Goal: Task Accomplishment & Management: Manage account settings

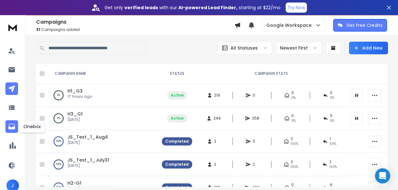
click at [16, 127] on link at bounding box center [11, 127] width 13 height 13
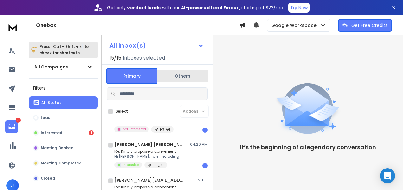
scroll to position [60, 0]
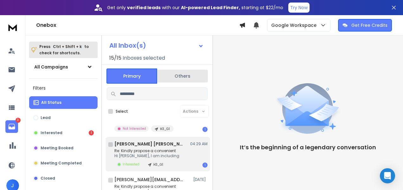
click at [163, 145] on div "[PERSON_NAME] [PERSON_NAME] 04:29 AM" at bounding box center [160, 144] width 93 height 6
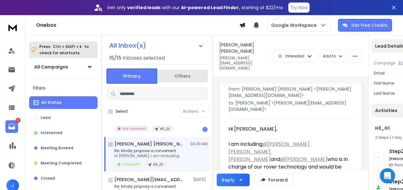
scroll to position [0, 0]
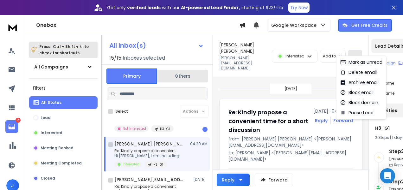
click at [362, 50] on button "button" at bounding box center [355, 56] width 14 height 13
click at [333, 176] on div "Hi Emily," at bounding box center [287, 180] width 119 height 8
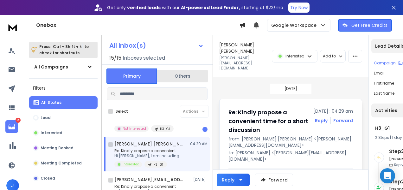
click at [353, 118] on div "Forward" at bounding box center [343, 121] width 20 height 6
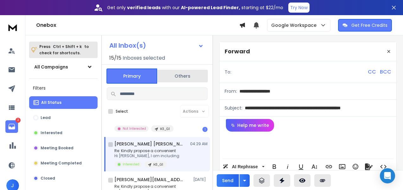
click at [275, 73] on input at bounding box center [256, 71] width 44 height 11
click at [275, 73] on input "******" at bounding box center [256, 71] width 44 height 11
type input "**********"
click at [272, 71] on p "sankar@regami" at bounding box center [267, 72] width 59 height 6
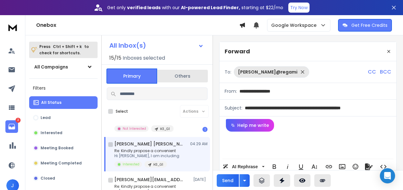
click at [272, 71] on p "sankar@regami" at bounding box center [267, 72] width 59 height 6
click at [266, 71] on p "sankar@regami" at bounding box center [267, 72] width 59 height 6
click at [239, 71] on p "sankar@regami" at bounding box center [267, 72] width 59 height 6
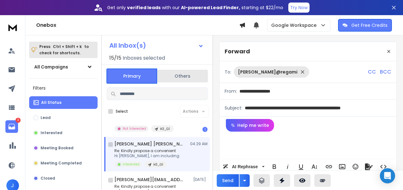
click at [300, 72] on icon at bounding box center [302, 72] width 5 height 5
click at [278, 72] on input at bounding box center [256, 71] width 44 height 11
type input "******"
click at [278, 73] on icon at bounding box center [280, 72] width 5 height 5
click at [255, 73] on input at bounding box center [256, 71] width 44 height 11
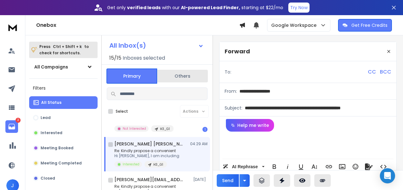
paste input "**********"
type input "**********"
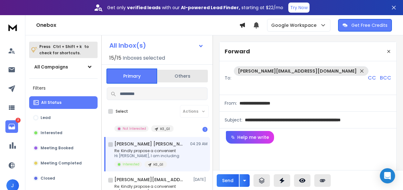
click at [293, 89] on div "sankar@regamisolutions.com" at bounding box center [299, 77] width 131 height 23
click at [369, 81] on p "CC" at bounding box center [371, 78] width 8 height 8
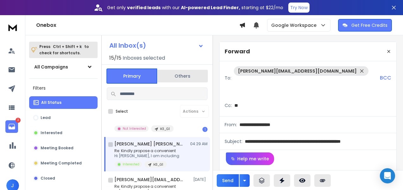
type input "*"
click at [278, 108] on input at bounding box center [256, 105] width 44 height 11
click at [253, 105] on input at bounding box center [256, 105] width 44 height 11
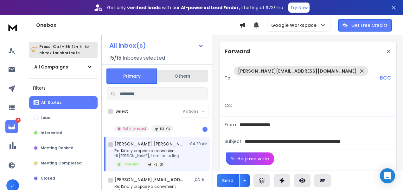
click at [229, 184] on button "Send" at bounding box center [227, 181] width 22 height 13
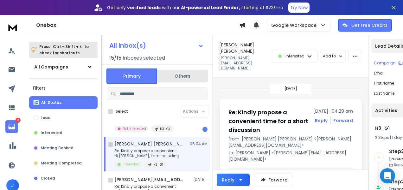
click at [353, 118] on div "Forward" at bounding box center [343, 121] width 20 height 6
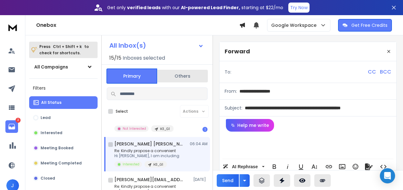
click at [256, 66] on input at bounding box center [256, 71] width 44 height 11
paste input "**********"
type input "**********"
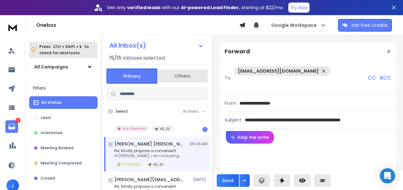
scroll to position [0, 0]
click at [289, 82] on input at bounding box center [263, 83] width 59 height 11
paste input "**********"
type input "**********"
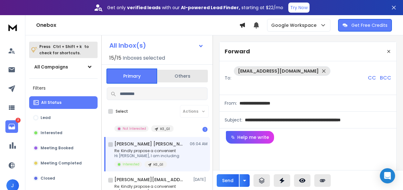
scroll to position [0, 0]
click at [314, 101] on div "**********" at bounding box center [307, 115] width 177 height 147
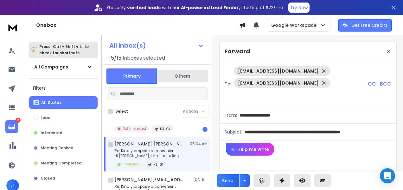
click at [325, 82] on icon at bounding box center [323, 83] width 3 height 3
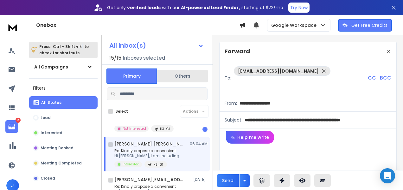
click at [273, 82] on input at bounding box center [263, 83] width 59 height 11
paste input "**********"
type input "**********"
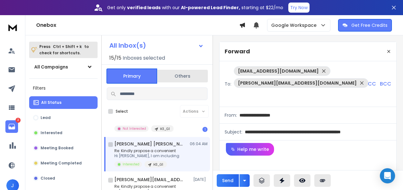
scroll to position [0, 0]
click at [339, 83] on div "malairaj@regamisolutions.com john@regamisolutions.com" at bounding box center [299, 83] width 131 height 35
click at [231, 181] on button "Send" at bounding box center [227, 181] width 22 height 13
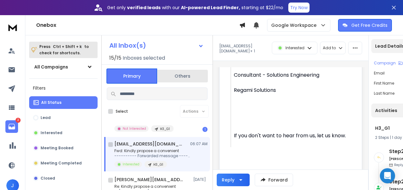
scroll to position [1034, 0]
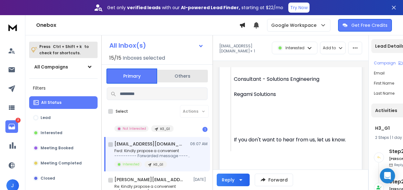
click at [170, 153] on p "Fwd: Kindly propose a convenient" at bounding box center [152, 151] width 76 height 5
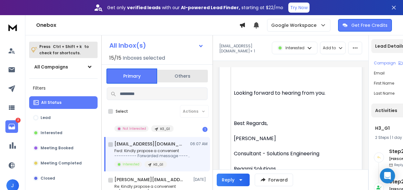
scroll to position [1038, 0]
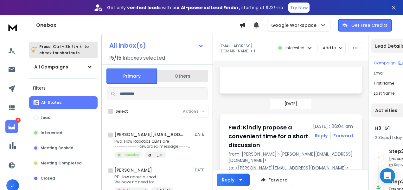
scroll to position [178, 0]
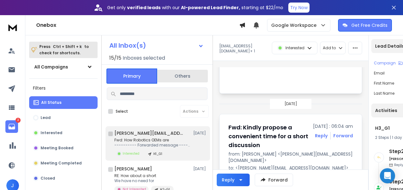
click at [175, 140] on p "Fwd: How Robotics OEMs are" at bounding box center [152, 140] width 76 height 5
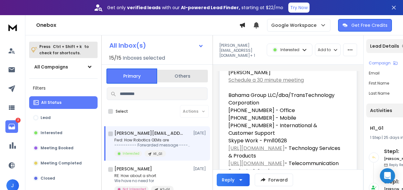
scroll to position [201, 0]
click at [263, 183] on icon at bounding box center [263, 181] width 6 height 6
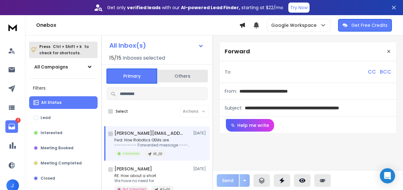
scroll to position [0, 0]
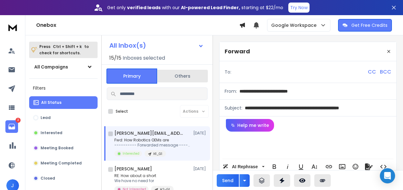
click at [253, 73] on input at bounding box center [256, 71] width 44 height 11
type input "**********"
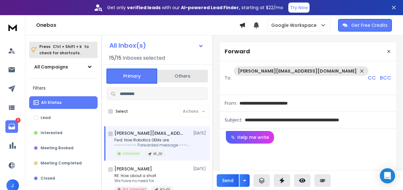
click at [226, 179] on button "Send" at bounding box center [227, 181] width 22 height 13
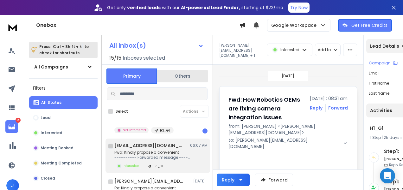
scroll to position [59, 0]
click at [162, 151] on p "Fwd: Kindly propose a convenient" at bounding box center [152, 152] width 76 height 5
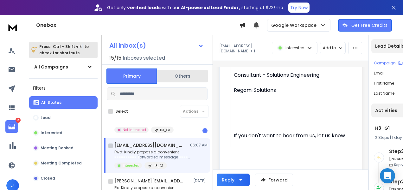
scroll to position [5, 0]
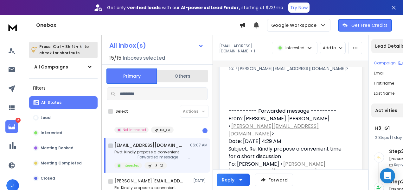
scroll to position [1223, 0]
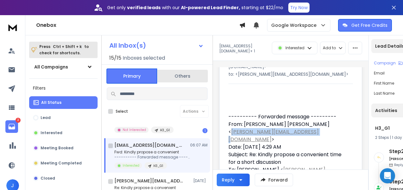
drag, startPoint x: 230, startPoint y: 75, endPoint x: 316, endPoint y: 77, distance: 86.4
click at [316, 121] on div "From: Armando Costa Rego < armando.costa@arthwind.com.br >" at bounding box center [287, 132] width 119 height 23
copy link "armando.costa@arthwind.com.br"
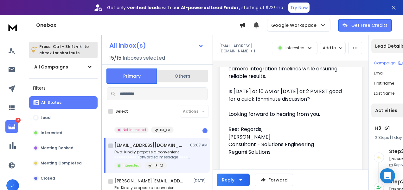
scroll to position [3810, 0]
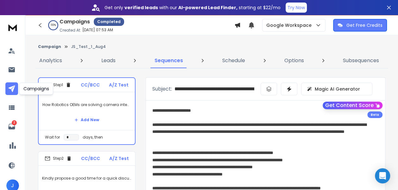
click at [11, 88] on icon at bounding box center [11, 88] width 7 height 7
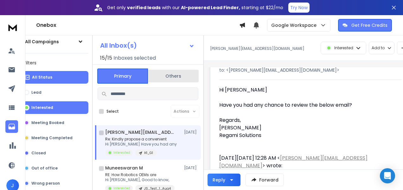
scroll to position [25, 0]
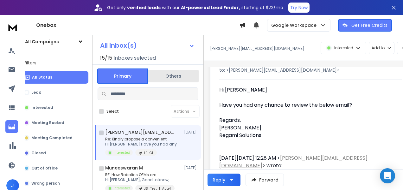
click at [49, 76] on p "All Status" at bounding box center [42, 77] width 20 height 5
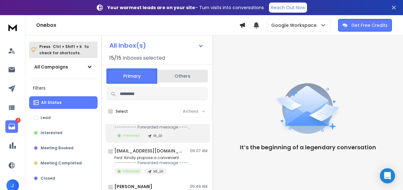
scroll to position [17, 0]
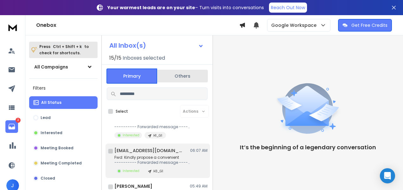
click at [173, 154] on div "malairaj@regamisolutions.com +1 06:07 AM Fwd: Kindly propose a convenient -----…" at bounding box center [160, 161] width 93 height 27
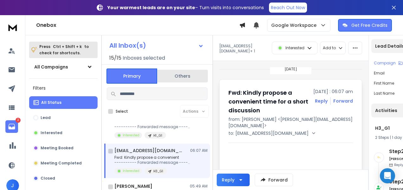
scroll to position [0, 0]
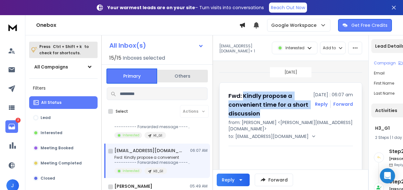
drag, startPoint x: 243, startPoint y: 96, endPoint x: 267, endPoint y: 110, distance: 28.4
click at [267, 110] on h1 "Fwd: Kindly propose a convenient time for a short discussion" at bounding box center [268, 105] width 81 height 27
copy h1 "Kindly propose a convenient time for a short discussion"
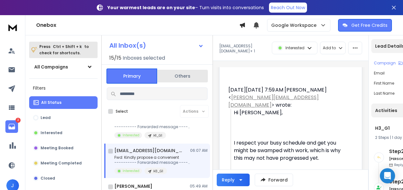
scroll to position [302, 0]
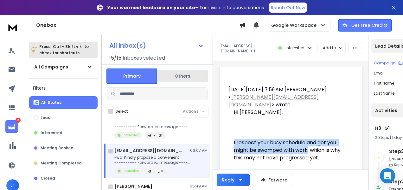
drag, startPoint x: 233, startPoint y: 104, endPoint x: 284, endPoint y: 111, distance: 51.4
copy blockquote "I respect your busy schedule and get you might be swamped with work"
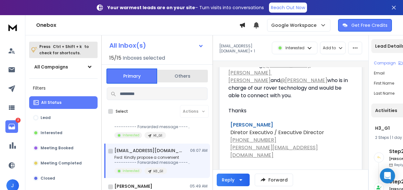
scroll to position [206, 0]
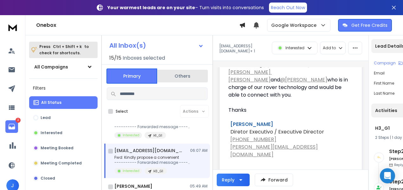
click at [297, 136] on div "+55 (15) 99650-7770 armando.costa@arthwind.com.br" at bounding box center [288, 147] width 117 height 23
drag, startPoint x: 297, startPoint y: 114, endPoint x: 230, endPoint y: 121, distance: 66.8
click at [230, 136] on div "+55 (15) 99650-7770 armando.costa@arthwind.com.br" at bounding box center [288, 147] width 117 height 23
copy link "[PHONE_NUMBER]"
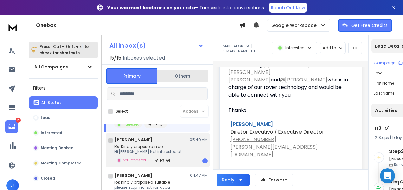
scroll to position [65, 0]
click at [161, 141] on div "Alexander Tschesno 05:49 AM" at bounding box center [160, 139] width 93 height 6
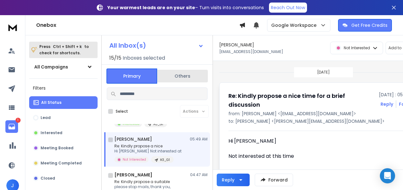
drag, startPoint x: 217, startPoint y: 43, endPoint x: 265, endPoint y: 42, distance: 48.1
click at [265, 42] on div "Alexander Tschesno Alexander Tschesno a.tschesno@fotokite.com Not Interested Ad…" at bounding box center [323, 48] width 221 height 26
copy h1 "[PERSON_NAME]"
click at [272, 52] on div "Alexander Tschesno Alexander Tschesno a.tschesno@fotokite.com" at bounding box center [270, 48] width 102 height 13
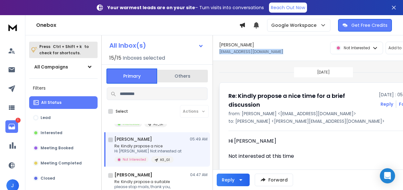
click at [272, 52] on div "Alexander Tschesno Alexander Tschesno a.tschesno@fotokite.com" at bounding box center [270, 48] width 102 height 13
copy p "a.tschesno@fotokite.com"
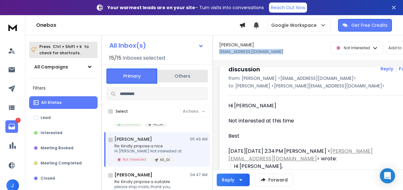
scroll to position [0, 0]
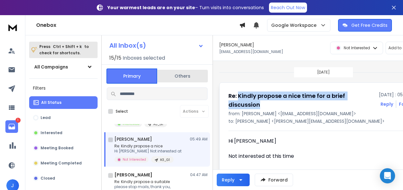
drag, startPoint x: 239, startPoint y: 95, endPoint x: 258, endPoint y: 103, distance: 20.9
click at [258, 103] on h1 "Re: Kindly propose a nice time for a brief discussion" at bounding box center [301, 101] width 147 height 18
copy h1 "Kindly propose a nice time for a brief discussion"
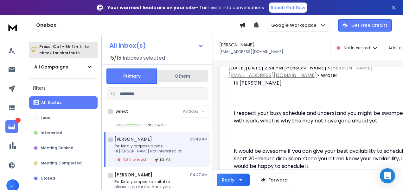
scroll to position [124, 0]
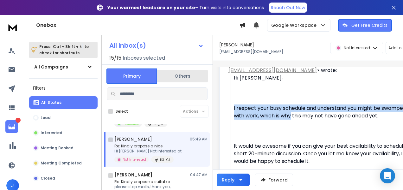
drag, startPoint x: 233, startPoint y: 109, endPoint x: 291, endPoint y: 116, distance: 58.4
copy blockquote "I respect your busy schedule and understand you might be swamped with work, whi…"
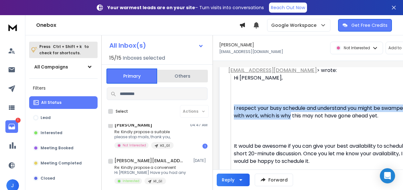
scroll to position [116, 0]
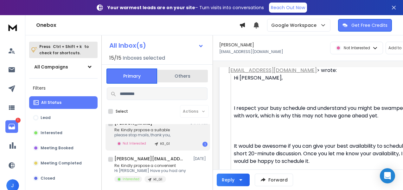
click at [164, 129] on p "Re: Kindly propose a suitable" at bounding box center [143, 130] width 59 height 5
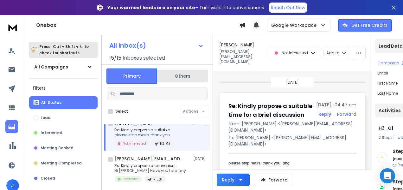
drag, startPoint x: 254, startPoint y: 43, endPoint x: 215, endPoint y: 45, distance: 39.6
click at [215, 45] on div "Philipp Gerbert Philipp Gerbert philipp.gerbert@tum-venture-labs.de Not Interes…" at bounding box center [292, 53] width 159 height 36
copy h1 "[PERSON_NAME]"
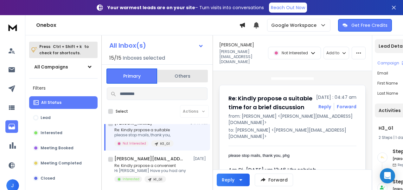
scroll to position [8, 0]
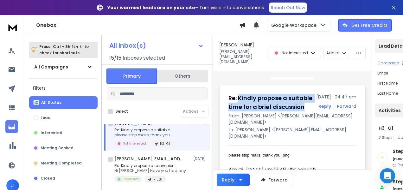
drag, startPoint x: 239, startPoint y: 95, endPoint x: 270, endPoint y: 111, distance: 34.7
click at [270, 111] on h1 "Re: Kindly propose a suitable time for a brief discussion" at bounding box center [270, 103] width 84 height 18
copy h1 "Kindly propose a suitable time for a brief discussion"
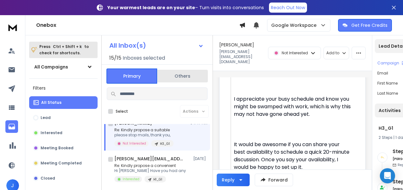
scroll to position [133, 0]
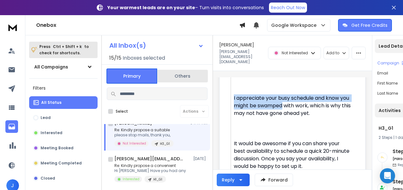
drag, startPoint x: 232, startPoint y: 89, endPoint x: 283, endPoint y: 94, distance: 51.5
copy blockquote "I appreciate your busy schedule and know you might be swamped"
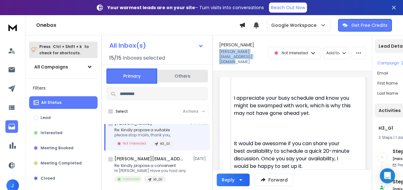
drag, startPoint x: 255, startPoint y: 57, endPoint x: 220, endPoint y: 52, distance: 35.2
click at [220, 52] on p "philipp.gerbert@tum-venture-labs.de" at bounding box center [241, 56] width 45 height 15
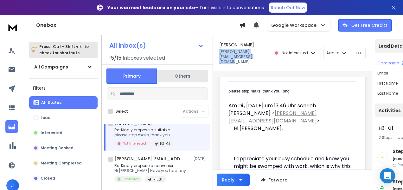
scroll to position [73, 0]
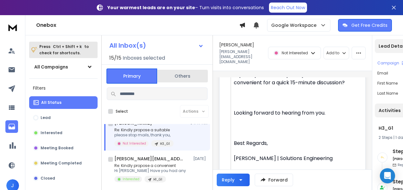
scroll to position [866, 0]
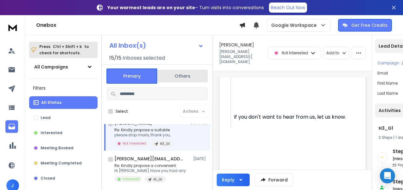
click at [285, 189] on p "View all 2 replies" at bounding box center [295, 191] width 31 height 5
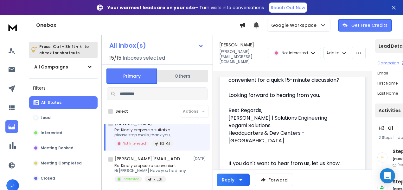
scroll to position [1423, 0]
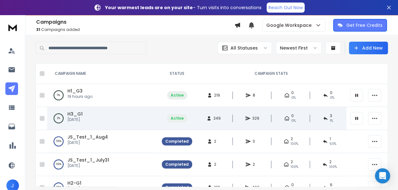
click at [185, 115] on td "Active" at bounding box center [177, 118] width 38 height 23
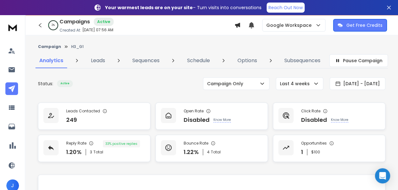
click at [109, 58] on div "Analytics Leads Sequences Schedule Options Subsequences" at bounding box center [179, 60] width 289 height 15
click at [103, 59] on p "Leads" at bounding box center [98, 61] width 14 height 8
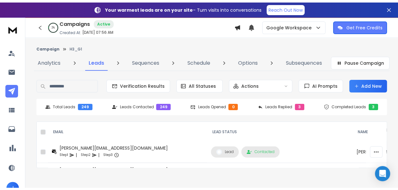
scroll to position [504, 0]
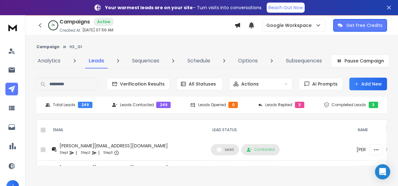
click at [370, 147] on button "button" at bounding box center [376, 149] width 13 height 11
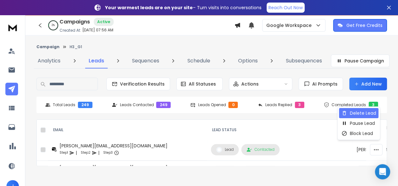
click at [352, 143] on td "Leandro Rosa" at bounding box center [391, 150] width 78 height 22
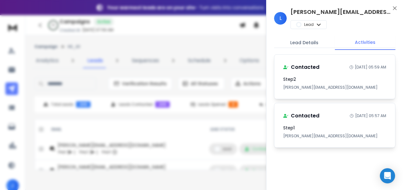
click at [362, 44] on button "Activities" at bounding box center [364, 42] width 61 height 15
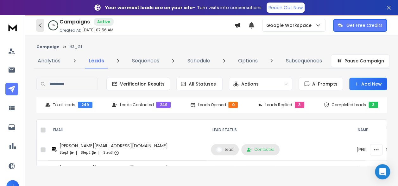
click at [40, 22] on icon at bounding box center [40, 25] width 6 height 6
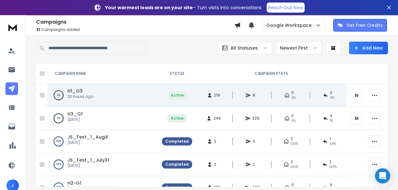
click at [128, 88] on div "0 % H1_G3 20 hours ago" at bounding box center [102, 95] width 98 height 15
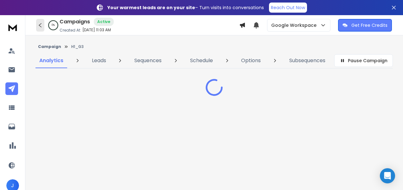
click at [39, 30] on button at bounding box center [40, 25] width 8 height 13
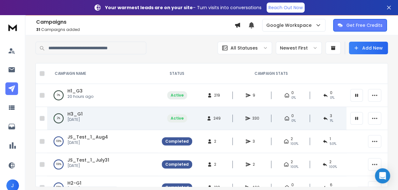
click at [80, 115] on span "H3_G1" at bounding box center [74, 114] width 15 height 6
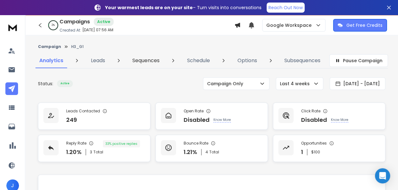
click at [155, 65] on link "Sequences" at bounding box center [145, 60] width 35 height 15
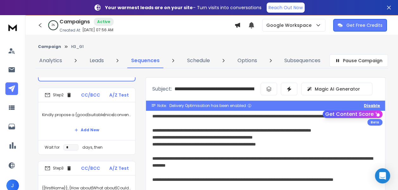
scroll to position [66, 0]
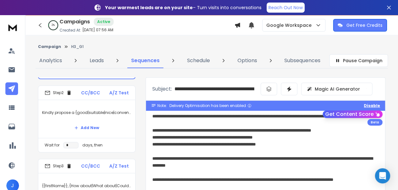
click at [103, 111] on p "Kindly propose a {good|suitable|nice|convenient} time for a {quick|brief|short}…" at bounding box center [86, 113] width 89 height 18
type input "**********"
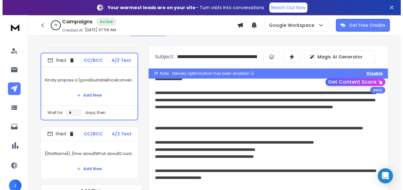
scroll to position [0, 0]
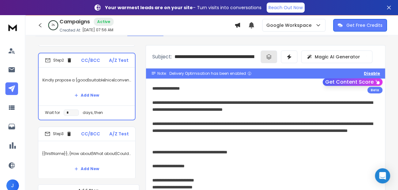
click at [273, 52] on button at bounding box center [268, 57] width 16 height 13
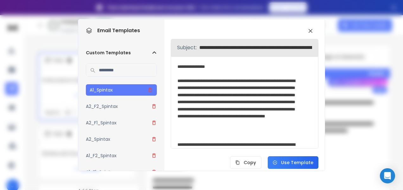
click at [113, 93] on h3 "A2_F2_Spintax" at bounding box center [101, 90] width 23 height 6
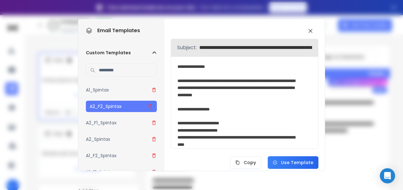
click at [109, 93] on h3 "A2_F1_Spintax" at bounding box center [97, 90] width 23 height 6
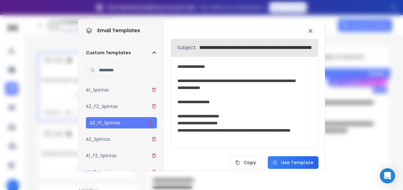
click at [130, 93] on div "A2_Spintax" at bounding box center [121, 90] width 71 height 6
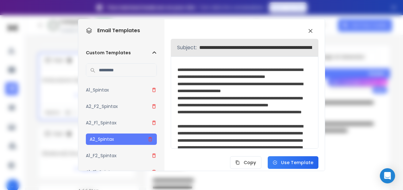
scroll to position [47, 0]
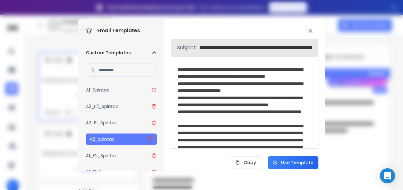
click at [120, 93] on div "A1_F2_Spintax" at bounding box center [121, 90] width 71 height 6
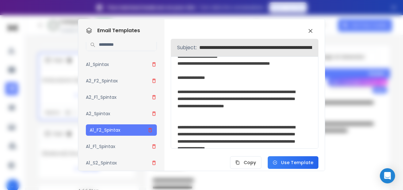
scroll to position [30, 0]
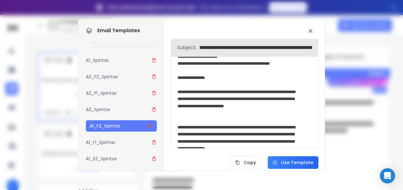
click at [111, 137] on div "A1_F1_Spintax" at bounding box center [121, 142] width 71 height 11
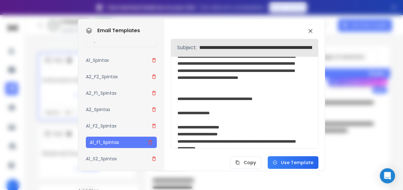
click at [116, 154] on div "A1_S2_Spintax" at bounding box center [121, 158] width 71 height 11
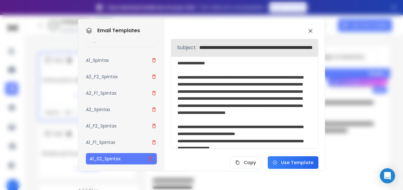
scroll to position [0, 0]
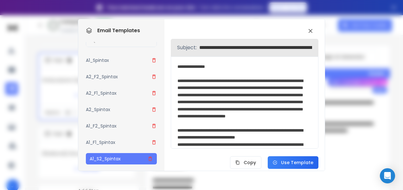
click at [108, 64] on h3 "A1_F1_Spintax" at bounding box center [97, 60] width 23 height 6
type input "**********"
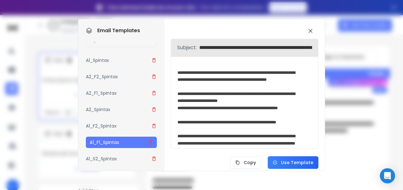
scroll to position [221, 0]
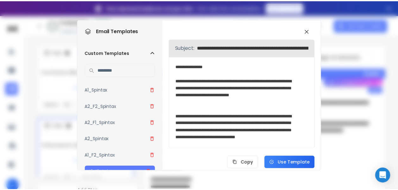
scroll to position [66, 0]
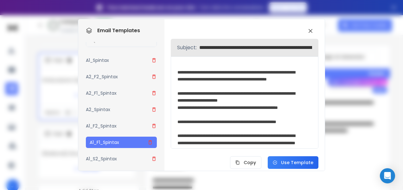
click at [50, 35] on div "**********" at bounding box center [201, 95] width 342 height 165
click at [311, 30] on icon at bounding box center [310, 31] width 6 height 6
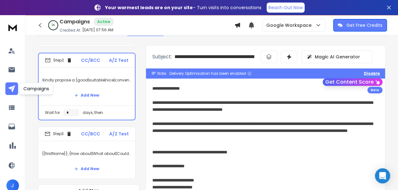
click at [9, 86] on icon at bounding box center [12, 89] width 8 height 8
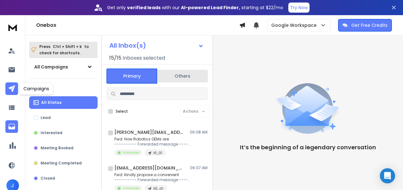
click at [8, 92] on icon at bounding box center [12, 89] width 8 height 8
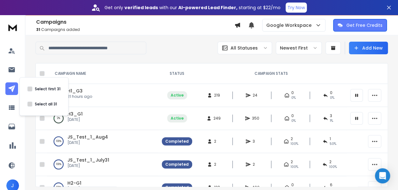
click at [42, 74] on button "Select first 31" at bounding box center [42, 73] width 5 height 5
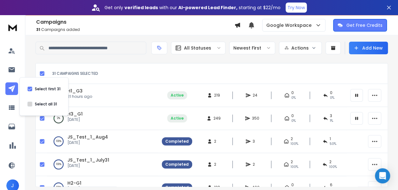
click at [44, 104] on label "Select all 31" at bounding box center [46, 104] width 22 height 5
click at [39, 103] on label "Select all 31" at bounding box center [46, 104] width 22 height 5
click at [28, 103] on button "Select first 31" at bounding box center [29, 104] width 5 height 5
click at [31, 85] on div "Select first 31" at bounding box center [43, 89] width 33 height 13
click at [31, 89] on button "Select first 31" at bounding box center [29, 89] width 5 height 5
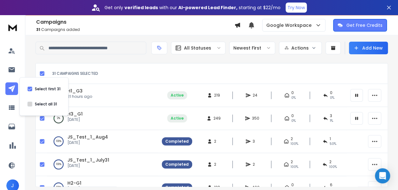
click at [43, 73] on button "Select first 31" at bounding box center [42, 73] width 5 height 5
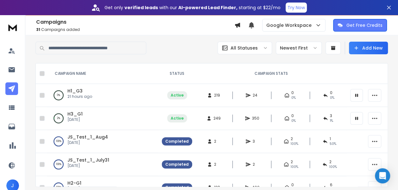
click at [99, 61] on div "Campaigns 31 Campaigns Added All Statuses Newest First Add New CAMPAIGN NAME ST…" at bounding box center [211, 115] width 352 height 146
click at [170, 33] on div "Campaigns 31 Campaigns added Google Workspace Get Free Credits" at bounding box center [199, 25] width 398 height 20
click at [85, 81] on th "CAMPAIGN NAME" at bounding box center [102, 74] width 111 height 21
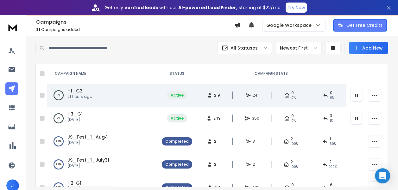
click at [71, 91] on span "H1_G3" at bounding box center [74, 91] width 15 height 6
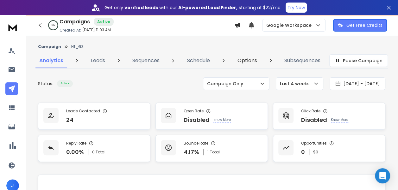
click at [254, 57] on p "Options" at bounding box center [247, 61] width 20 height 8
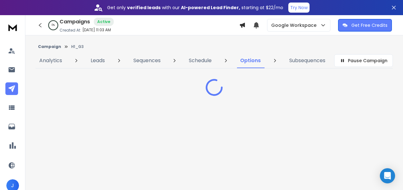
select select "*"
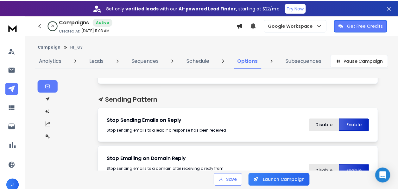
scroll to position [186, 0]
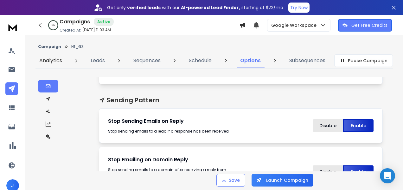
click at [50, 60] on p "Analytics" at bounding box center [50, 61] width 23 height 8
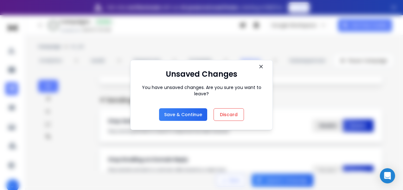
click at [176, 114] on button "Save & Continue" at bounding box center [183, 115] width 48 height 13
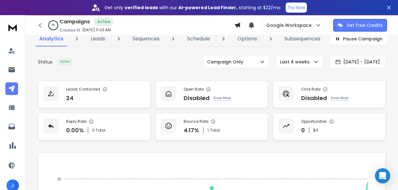
scroll to position [25, 0]
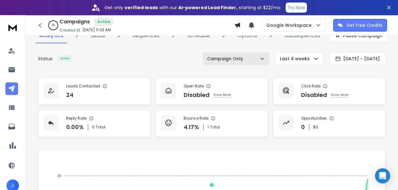
click at [239, 58] on div "Campaign Only" at bounding box center [236, 59] width 58 height 6
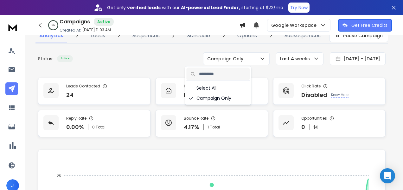
click at [149, 55] on div "Status: Active Pause Campaign Campaign Only Last 4 weeks 14 Jul 2025 - 12 Aug 2…" at bounding box center [211, 59] width 347 height 13
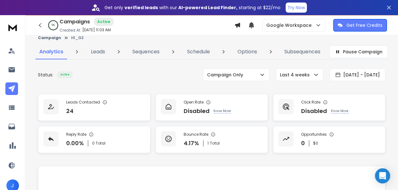
scroll to position [9, 0]
click at [41, 25] on icon at bounding box center [40, 25] width 6 height 6
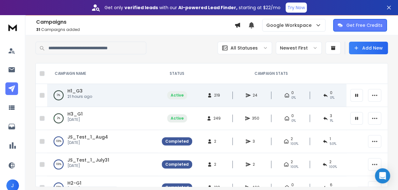
click at [106, 91] on div "0 % H1_G3 21 hours ago" at bounding box center [102, 95] width 98 height 15
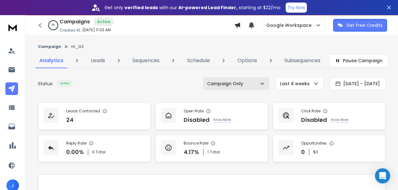
click at [222, 84] on p "Campaign Only" at bounding box center [226, 84] width 39 height 6
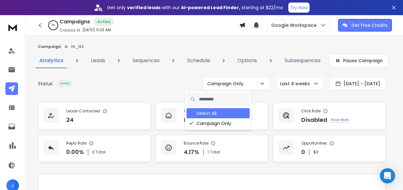
click at [218, 113] on div "Select All" at bounding box center [217, 114] width 63 height 10
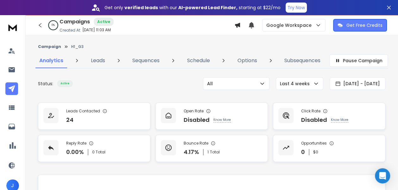
click at [133, 80] on div "Status: Active Pause Campaign All Last 4 weeks 14 Jul 2025 - 12 Aug 2025" at bounding box center [211, 84] width 347 height 13
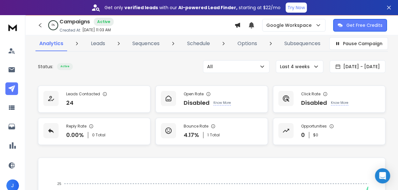
scroll to position [16, 0]
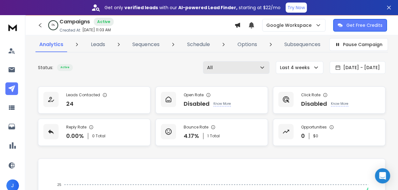
click at [207, 67] on p "All" at bounding box center [211, 68] width 8 height 6
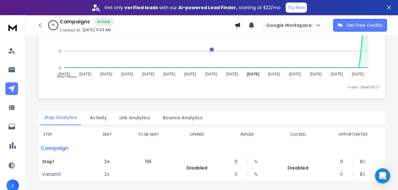
scroll to position [219, 0]
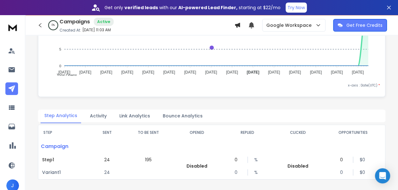
click at [60, 146] on p "Campaign" at bounding box center [64, 146] width 53 height 13
click at [48, 146] on p "Campaign" at bounding box center [64, 146] width 53 height 13
drag, startPoint x: 48, startPoint y: 146, endPoint x: 103, endPoint y: 146, distance: 55.1
click at [103, 146] on table "STEP SENT TO BE SENT OPENED REPLIED CLICKED OPPORTUNITIES Campaign Step 1 Varia…" at bounding box center [211, 152] width 347 height 54
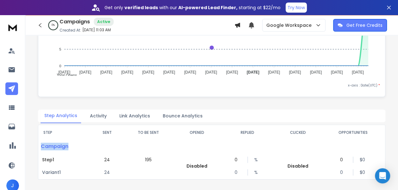
click at [103, 146] on table "STEP SENT TO BE SENT OPENED REPLIED CLICKED OPPORTUNITIES Campaign Step 1 Varia…" at bounding box center [211, 152] width 347 height 54
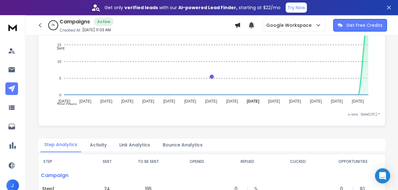
scroll to position [192, 0]
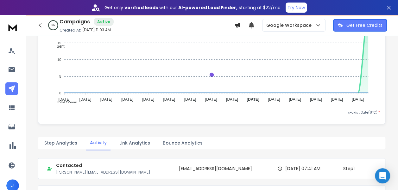
click at [98, 141] on button "Activity" at bounding box center [98, 143] width 24 height 15
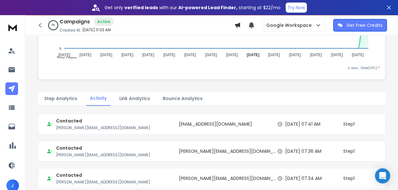
scroll to position [239, 0]
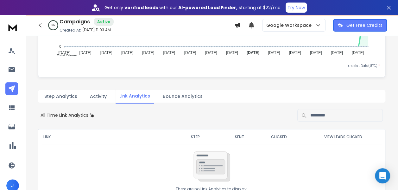
click at [142, 94] on button "Link Analytics" at bounding box center [135, 96] width 38 height 15
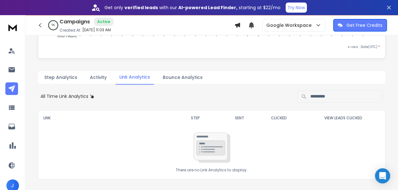
scroll to position [235, 0]
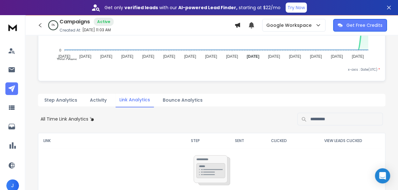
click at [184, 79] on div "Leads Contacted 24 Open Rate Disabled Know More Click Rate Disabled Know More R…" at bounding box center [211, 36] width 347 height 337
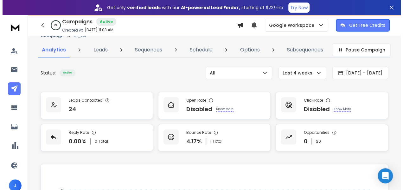
scroll to position [13, 0]
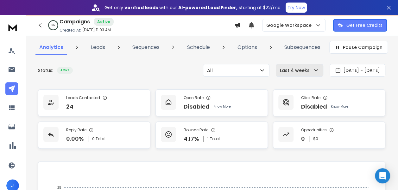
click at [280, 68] on p "Last 4 weeks" at bounding box center [296, 70] width 32 height 6
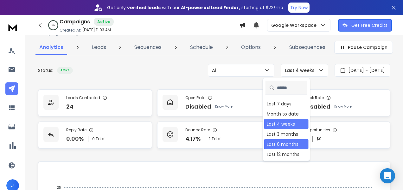
click at [287, 143] on div "Last 6 months" at bounding box center [282, 144] width 32 height 6
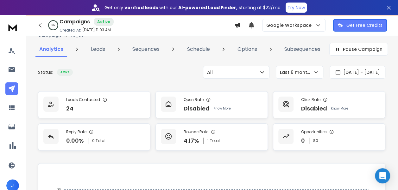
scroll to position [15, 0]
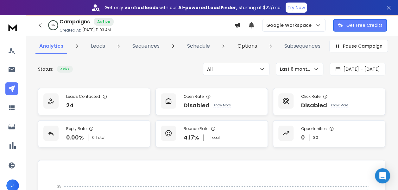
click at [243, 48] on p "Options" at bounding box center [247, 46] width 20 height 8
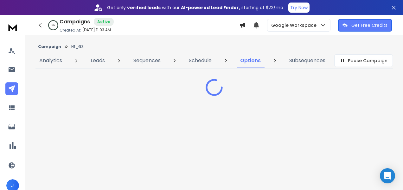
select select "*"
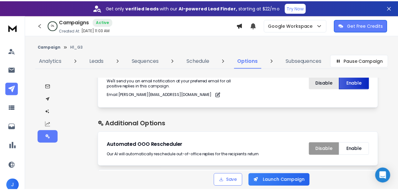
scroll to position [1114, 0]
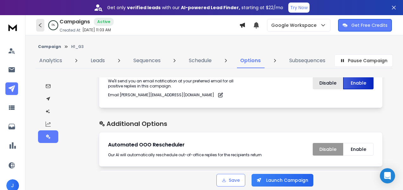
click at [39, 31] on button at bounding box center [40, 25] width 8 height 13
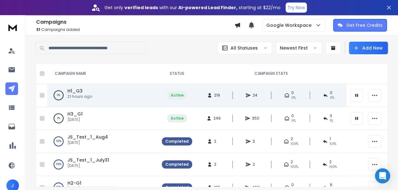
click at [371, 96] on icon "button" at bounding box center [374, 95] width 6 height 6
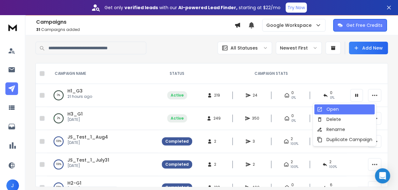
click at [211, 50] on div at bounding box center [123, 48] width 176 height 13
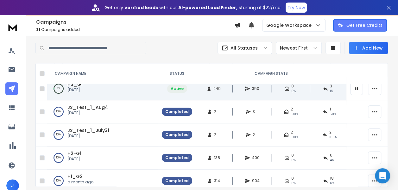
scroll to position [30, 0]
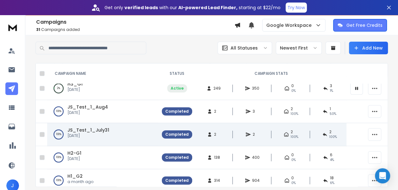
click at [371, 132] on icon "button" at bounding box center [374, 135] width 6 height 6
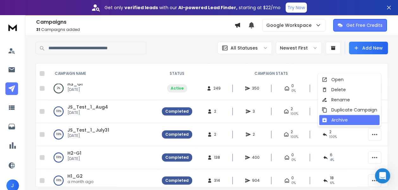
click at [193, 53] on div at bounding box center [123, 48] width 176 height 13
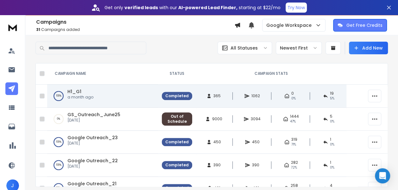
scroll to position [138, 0]
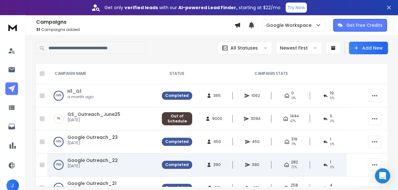
click at [103, 158] on span "Google Outreach_22" at bounding box center [92, 161] width 50 height 6
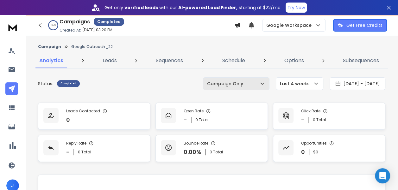
click at [231, 83] on div "Campaign Only" at bounding box center [236, 84] width 58 height 6
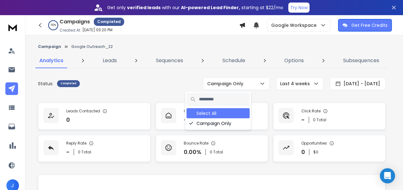
click at [218, 110] on div "Select All" at bounding box center [217, 114] width 63 height 10
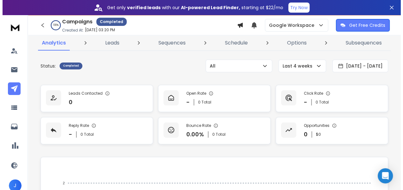
scroll to position [16, 0]
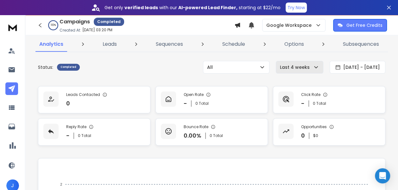
click at [284, 70] on button "Last 4 weeks" at bounding box center [299, 67] width 47 height 13
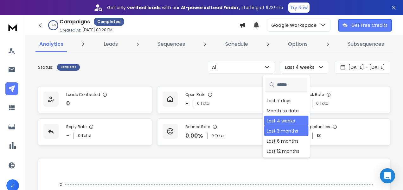
click at [281, 133] on div "Last 3 months" at bounding box center [281, 131] width 31 height 6
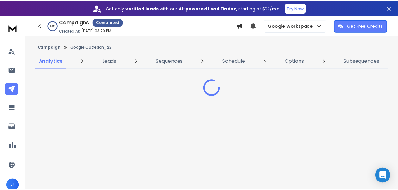
scroll to position [0, 0]
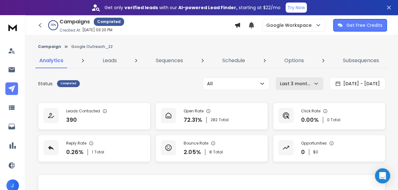
click at [313, 81] on icon "button" at bounding box center [316, 84] width 6 height 6
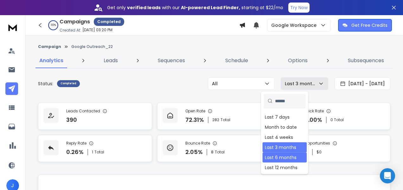
click at [284, 84] on p "Last 3 months" at bounding box center [300, 84] width 33 height 6
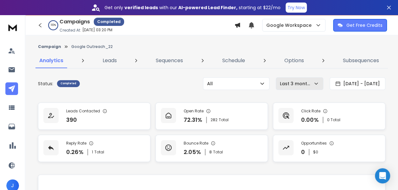
click at [280, 80] on button "Last 3 months" at bounding box center [299, 84] width 47 height 13
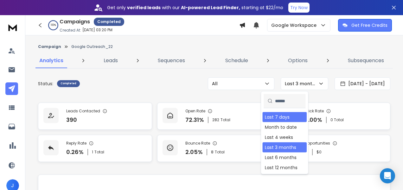
click at [277, 117] on div "Last 7 days" at bounding box center [277, 117] width 25 height 6
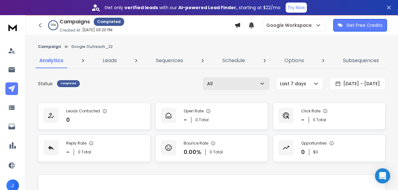
click at [207, 86] on div "All" at bounding box center [236, 84] width 58 height 6
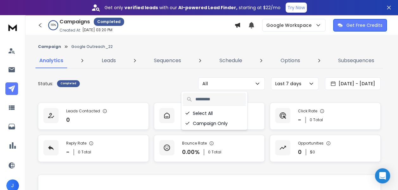
click at [174, 78] on div "Status: Completed All Last 7 days 04 Aug 2025 - 12 Aug 2025" at bounding box center [209, 84] width 342 height 13
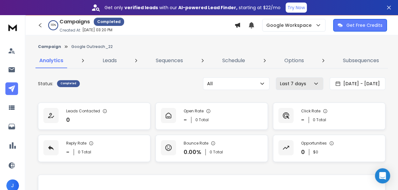
click at [276, 90] on button "Last 7 days" at bounding box center [299, 84] width 47 height 13
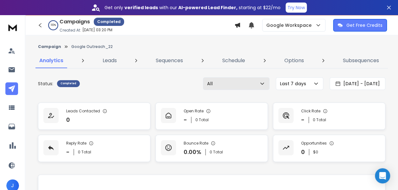
click at [209, 81] on div "All" at bounding box center [236, 84] width 58 height 6
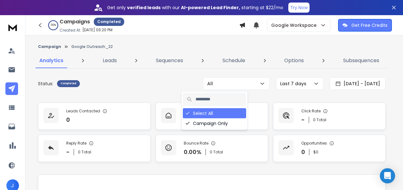
click at [199, 112] on div "Select All" at bounding box center [214, 114] width 63 height 10
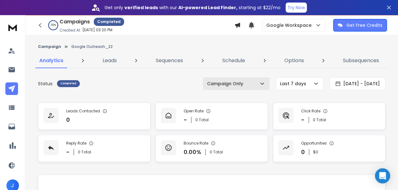
click at [227, 86] on div "Campaign Only" at bounding box center [236, 84] width 58 height 6
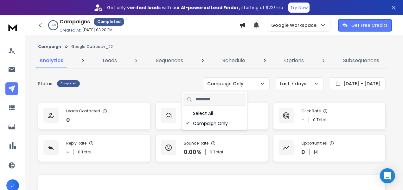
click at [150, 81] on div "Status: Completed Campaign Only Last 7 days 04 Aug 2025 - 12 Aug 2025" at bounding box center [211, 84] width 347 height 13
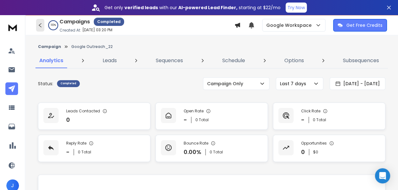
click at [37, 24] on button at bounding box center [40, 25] width 8 height 13
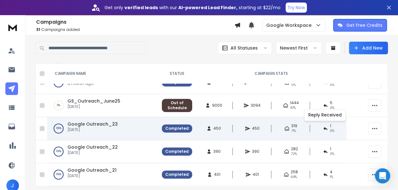
scroll to position [152, 0]
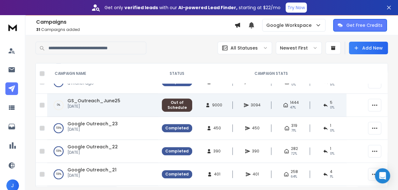
click at [179, 103] on div "Out of Schedule" at bounding box center [176, 105] width 23 height 10
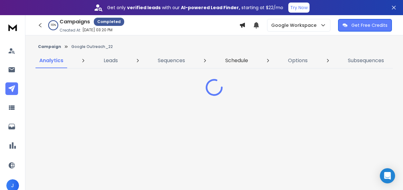
click at [239, 63] on p "Schedule" at bounding box center [236, 61] width 23 height 8
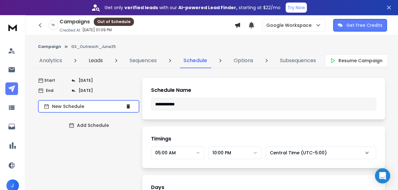
click at [93, 58] on p "Leads" at bounding box center [96, 61] width 14 height 8
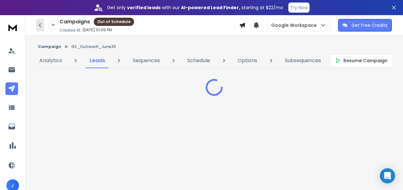
click at [41, 26] on icon at bounding box center [40, 25] width 6 height 6
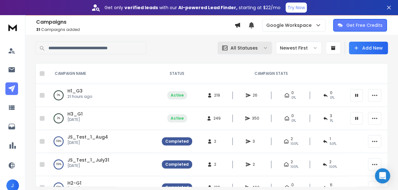
click at [245, 49] on p "All Statuses" at bounding box center [243, 48] width 27 height 6
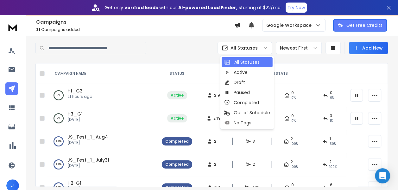
click at [183, 39] on div "Campaigns 31 Campaigns Added All Statuses Newest First Add New CAMPAIGN NAME ST…" at bounding box center [211, 114] width 372 height 158
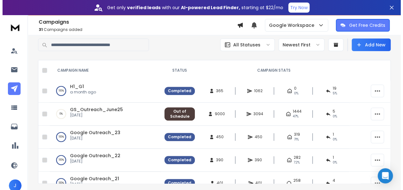
scroll to position [141, 0]
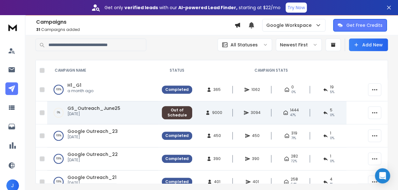
click at [371, 108] on button "button" at bounding box center [374, 113] width 13 height 13
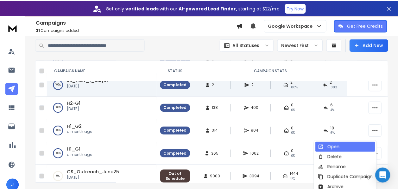
scroll to position [0, 0]
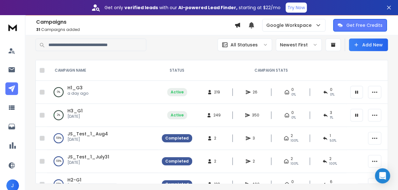
click at [362, 43] on button "Add New" at bounding box center [368, 45] width 39 height 13
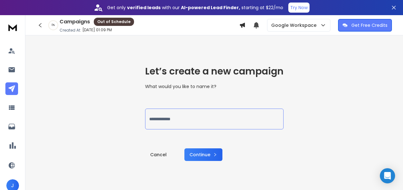
click at [226, 118] on input at bounding box center [214, 119] width 138 height 21
click at [186, 118] on input "**********" at bounding box center [214, 119] width 138 height 21
type input "**********"
click at [196, 154] on button "Continue" at bounding box center [203, 155] width 38 height 13
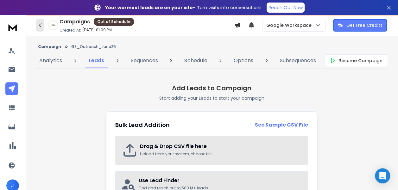
click at [40, 24] on icon at bounding box center [40, 25] width 3 height 4
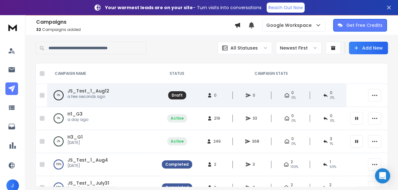
click at [372, 94] on icon "button" at bounding box center [374, 95] width 6 height 6
drag, startPoint x: 106, startPoint y: 68, endPoint x: 376, endPoint y: 94, distance: 271.5
click at [376, 94] on td at bounding box center [366, 95] width 41 height 23
click at [371, 94] on icon "button" at bounding box center [374, 95] width 6 height 6
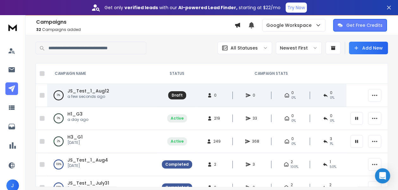
click at [370, 99] on button "button" at bounding box center [374, 95] width 13 height 13
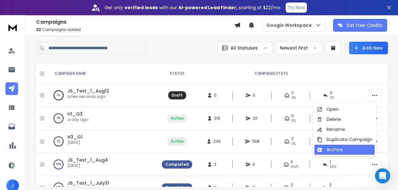
click at [191, 44] on div at bounding box center [123, 48] width 176 height 13
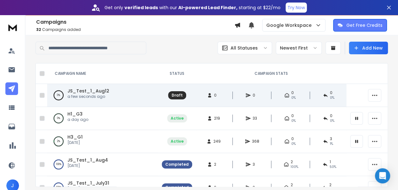
click at [184, 94] on div "Draft" at bounding box center [177, 95] width 18 height 8
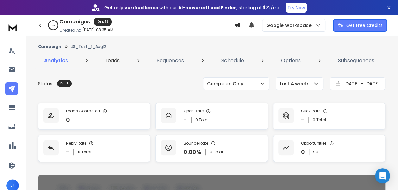
click at [116, 60] on p "Leads" at bounding box center [112, 61] width 14 height 8
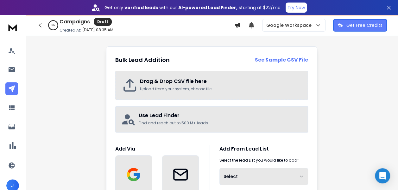
scroll to position [97, 0]
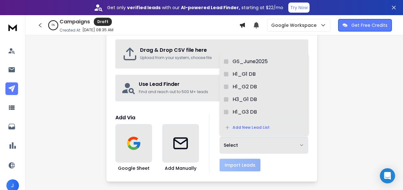
click at [232, 142] on span "Select" at bounding box center [230, 145] width 14 height 6
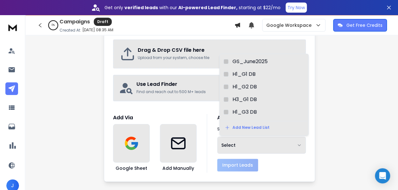
click at [163, 53] on h2 "Drag & Drop CSV file here" at bounding box center [218, 51] width 161 height 8
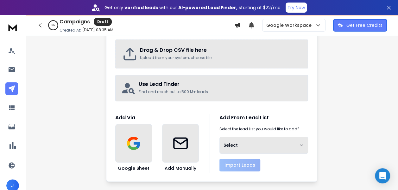
type input "**********"
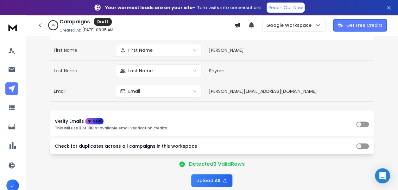
scroll to position [111, 0]
click at [209, 183] on button "Upload All" at bounding box center [211, 181] width 41 height 13
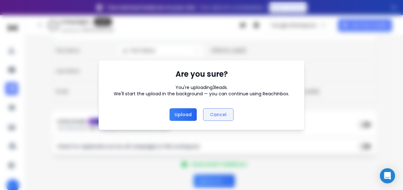
click at [180, 114] on button "Upload" at bounding box center [182, 115] width 27 height 13
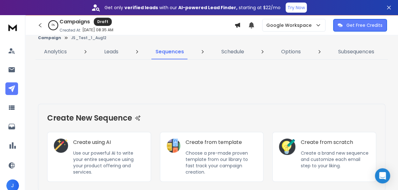
scroll to position [12, 0]
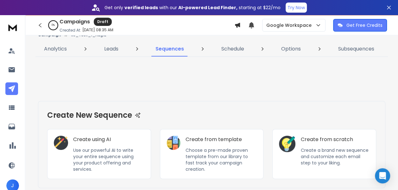
click at [199, 146] on div "Create from template Choose a pre-made proven template from our library to fast…" at bounding box center [220, 154] width 71 height 37
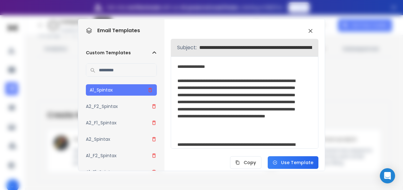
click at [284, 160] on button "Use Template" at bounding box center [292, 163] width 51 height 13
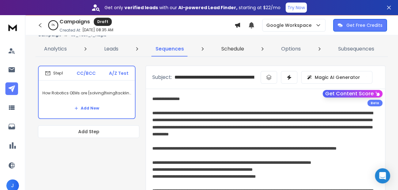
click at [236, 49] on p "Schedule" at bounding box center [232, 49] width 23 height 8
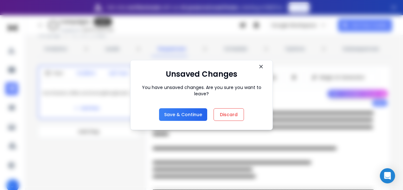
click at [199, 117] on button "Save & Continue" at bounding box center [183, 115] width 48 height 13
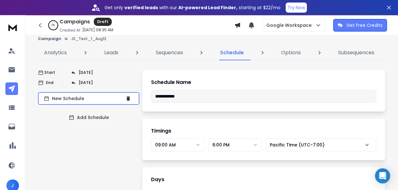
scroll to position [61, 0]
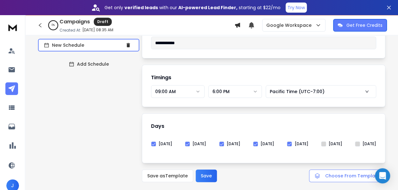
click at [203, 177] on button "Save" at bounding box center [206, 176] width 21 height 13
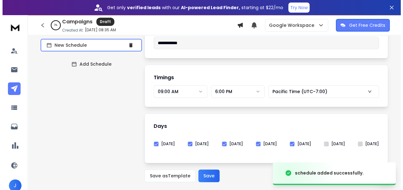
scroll to position [0, 0]
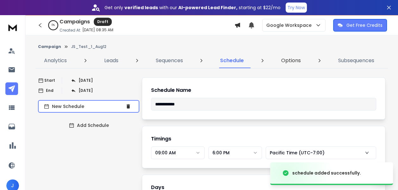
click at [290, 60] on p "Options" at bounding box center [291, 61] width 20 height 8
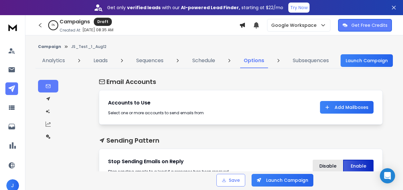
click at [330, 105] on button "Add Mailboxes" at bounding box center [346, 107] width 53 height 13
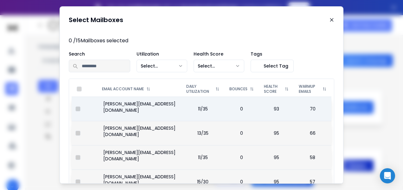
click at [217, 106] on td "11/35" at bounding box center [202, 109] width 43 height 24
click at [77, 107] on button "button" at bounding box center [77, 109] width 5 height 5
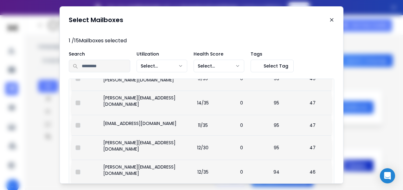
scroll to position [49, 0]
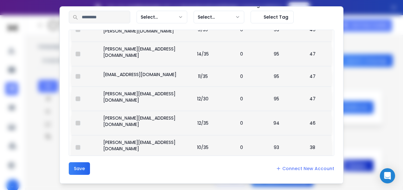
click at [77, 171] on button "Save" at bounding box center [79, 169] width 21 height 13
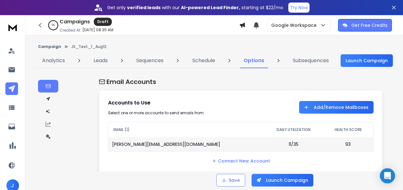
click at [367, 61] on button "Launch Campaign" at bounding box center [366, 60] width 52 height 13
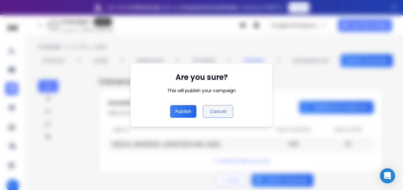
click at [180, 114] on button "Publish" at bounding box center [183, 111] width 26 height 13
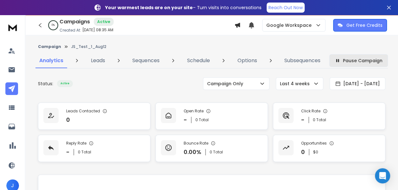
click at [355, 62] on button "Pause Campaign" at bounding box center [358, 60] width 59 height 13
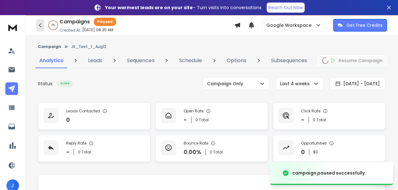
click at [36, 27] on button at bounding box center [40, 25] width 8 height 13
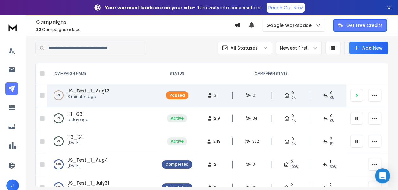
click at [371, 97] on icon "button" at bounding box center [374, 95] width 6 height 6
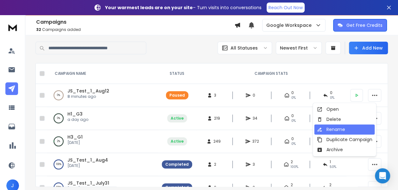
click at [201, 56] on div "Campaigns 32 Campaigns Added All Statuses Newest First Add New CAMPAIGN NAME ST…" at bounding box center [211, 115] width 352 height 146
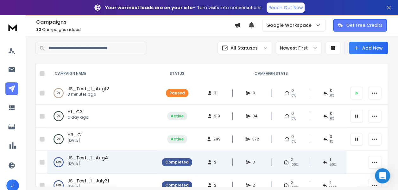
scroll to position [3, 0]
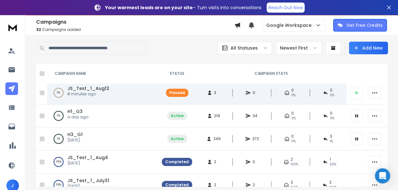
click at [371, 91] on icon "button" at bounding box center [374, 93] width 6 height 6
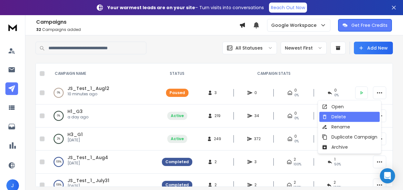
click at [350, 118] on div "Delete" at bounding box center [349, 117] width 60 height 10
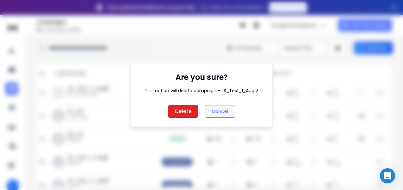
click at [222, 110] on button "Cancel" at bounding box center [219, 111] width 30 height 13
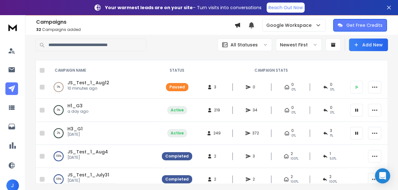
scroll to position [4, 0]
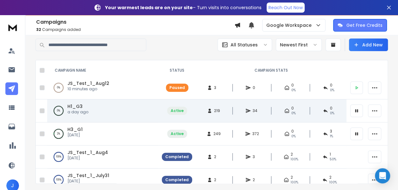
click at [371, 113] on icon "button" at bounding box center [374, 111] width 6 height 6
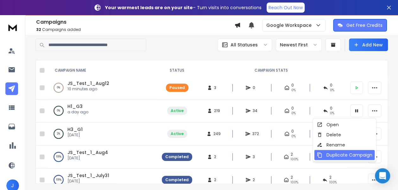
click at [186, 42] on div at bounding box center [123, 45] width 176 height 13
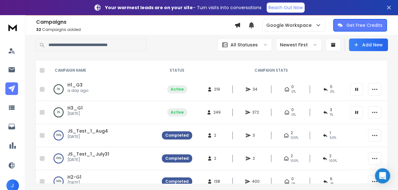
scroll to position [0, 0]
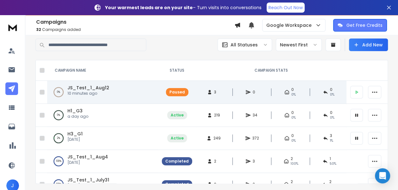
click at [187, 93] on td "Paused" at bounding box center [177, 92] width 38 height 23
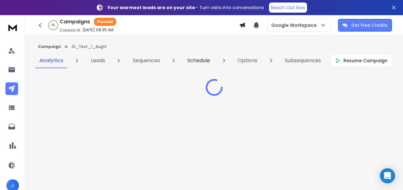
click at [197, 61] on p "Schedule" at bounding box center [198, 61] width 23 height 8
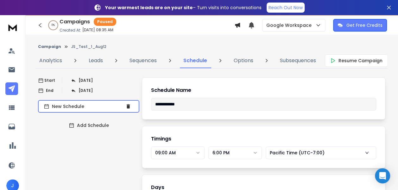
click at [78, 78] on div "Start Tue Aug 12 2025" at bounding box center [88, 81] width 101 height 6
click at [84, 82] on p "Tue Aug 12 2025" at bounding box center [85, 80] width 14 height 5
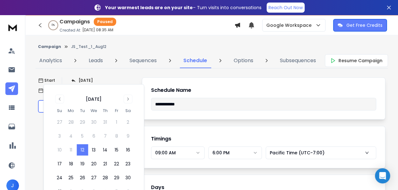
click at [93, 135] on td "6" at bounding box center [93, 136] width 11 height 11
click at [70, 148] on td "11" at bounding box center [70, 150] width 11 height 11
click at [140, 71] on div "**********" at bounding box center [211, 144] width 352 height 205
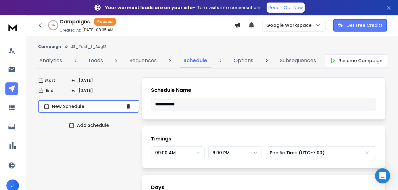
click at [99, 87] on div "Start Tue Aug 12 2025 End Wed Aug 12 2026" at bounding box center [88, 86] width 101 height 16
click at [93, 90] on p "Wed Aug 12 2026" at bounding box center [85, 90] width 14 height 5
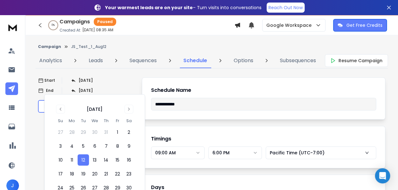
click at [81, 158] on button "12" at bounding box center [83, 160] width 11 height 11
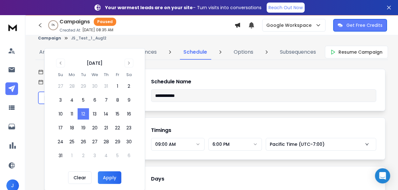
scroll to position [58, 0]
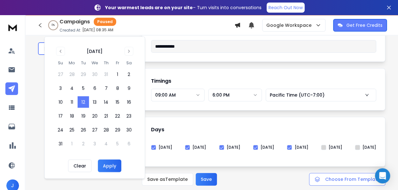
click at [108, 163] on button "Apply" at bounding box center [109, 166] width 23 height 13
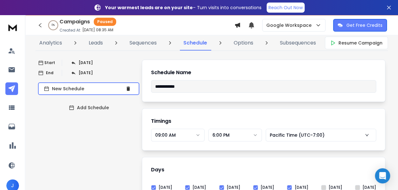
scroll to position [61, 0]
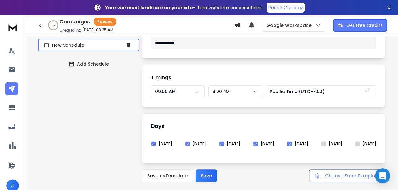
click at [203, 175] on button "Save" at bounding box center [206, 176] width 21 height 13
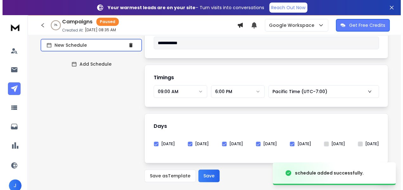
scroll to position [0, 0]
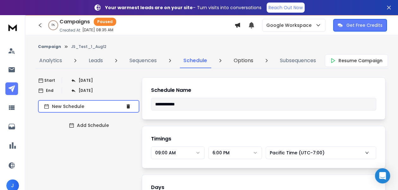
click at [245, 61] on p "Options" at bounding box center [244, 61] width 20 height 8
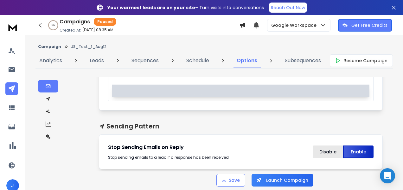
scroll to position [54, 0]
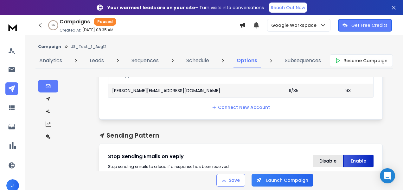
click at [257, 178] on icon at bounding box center [258, 180] width 4 height 4
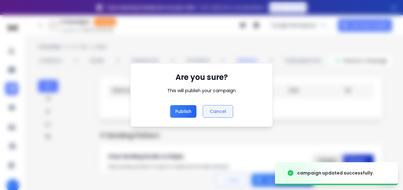
click at [178, 113] on button "Publish" at bounding box center [183, 111] width 26 height 13
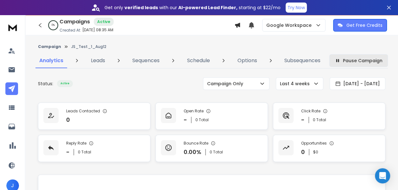
click at [351, 57] on button "Pause Campaign" at bounding box center [358, 60] width 59 height 13
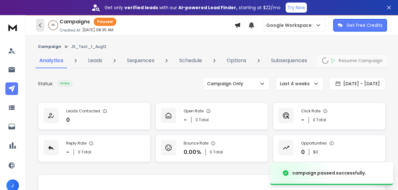
click at [37, 23] on icon at bounding box center [40, 25] width 6 height 6
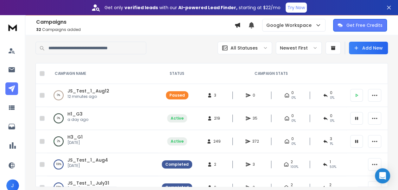
click at [169, 44] on div at bounding box center [123, 48] width 176 height 13
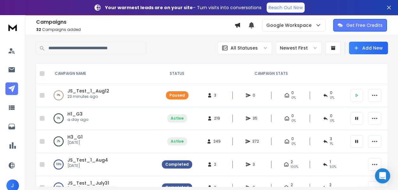
click at [10, 134] on div at bounding box center [12, 128] width 15 height 15
click at [11, 127] on icon at bounding box center [12, 127] width 8 height 8
